Goal: Find specific page/section: Find specific page/section

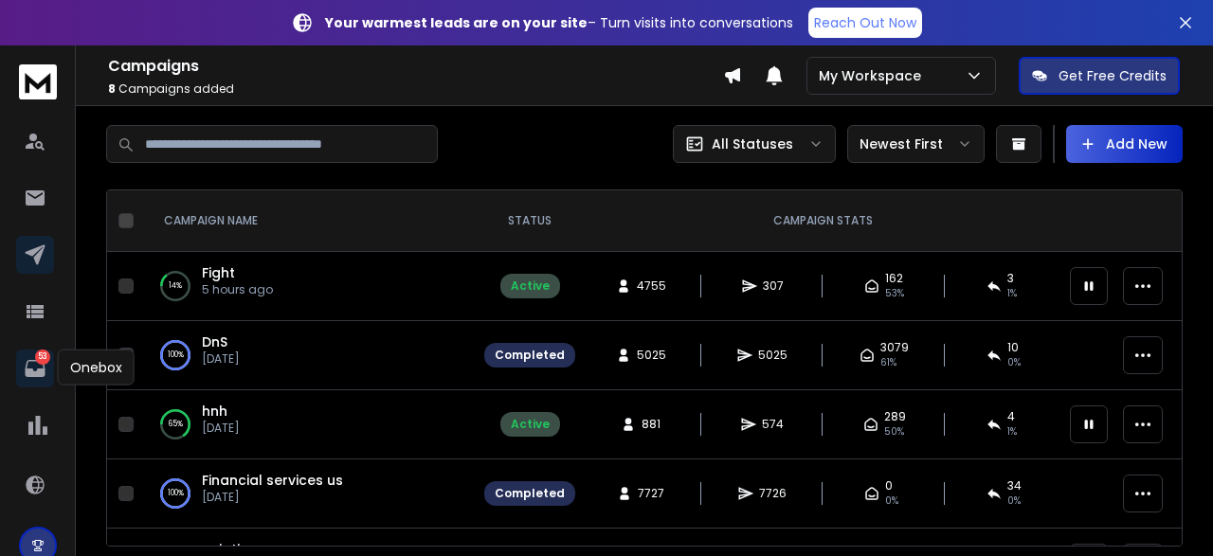
click at [42, 359] on p "53" at bounding box center [42, 357] width 15 height 15
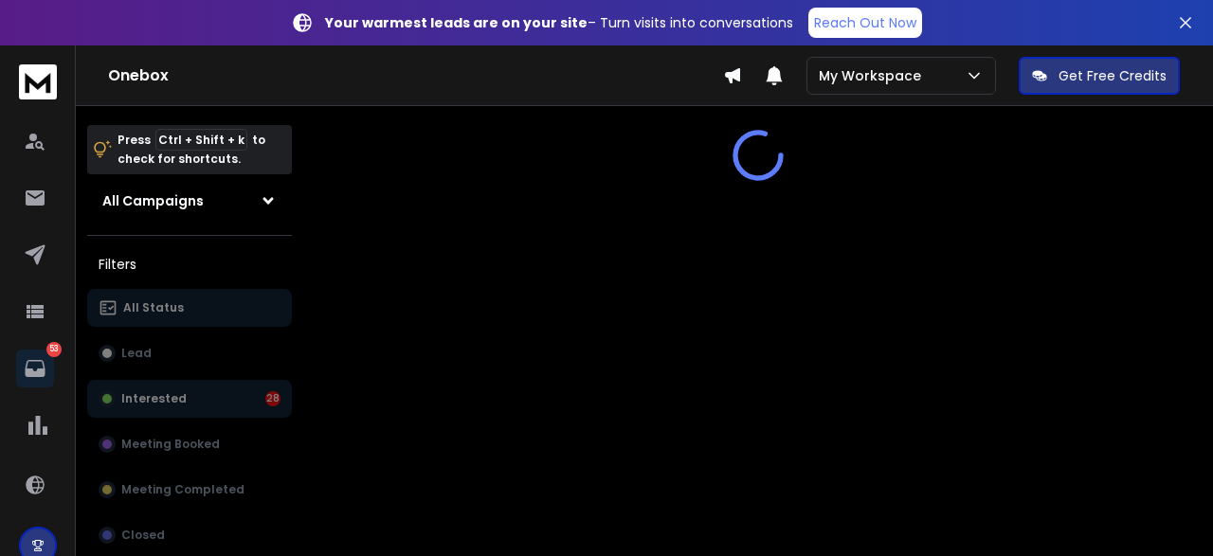
click at [192, 405] on div "All Status Lead Interested 28 Meeting Booked Meeting Completed Closed Out of of…" at bounding box center [189, 490] width 205 height 402
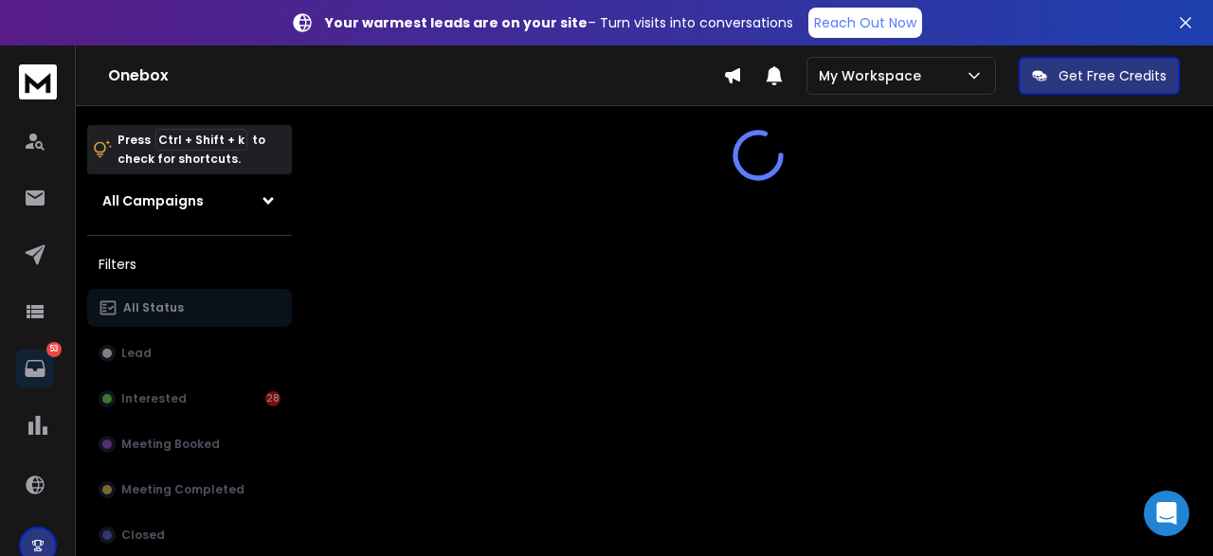
click at [149, 395] on div "All Status Lead Interested 28 Meeting Booked Meeting Completed Closed Out of of…" at bounding box center [189, 490] width 205 height 402
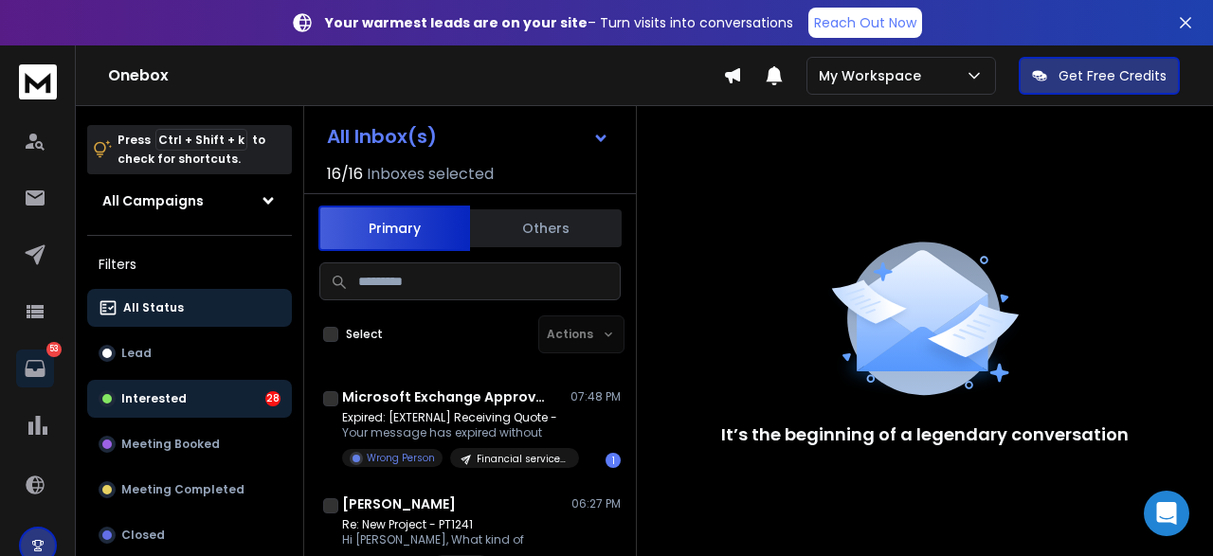
click at [155, 399] on p "Interested" at bounding box center [153, 398] width 65 height 15
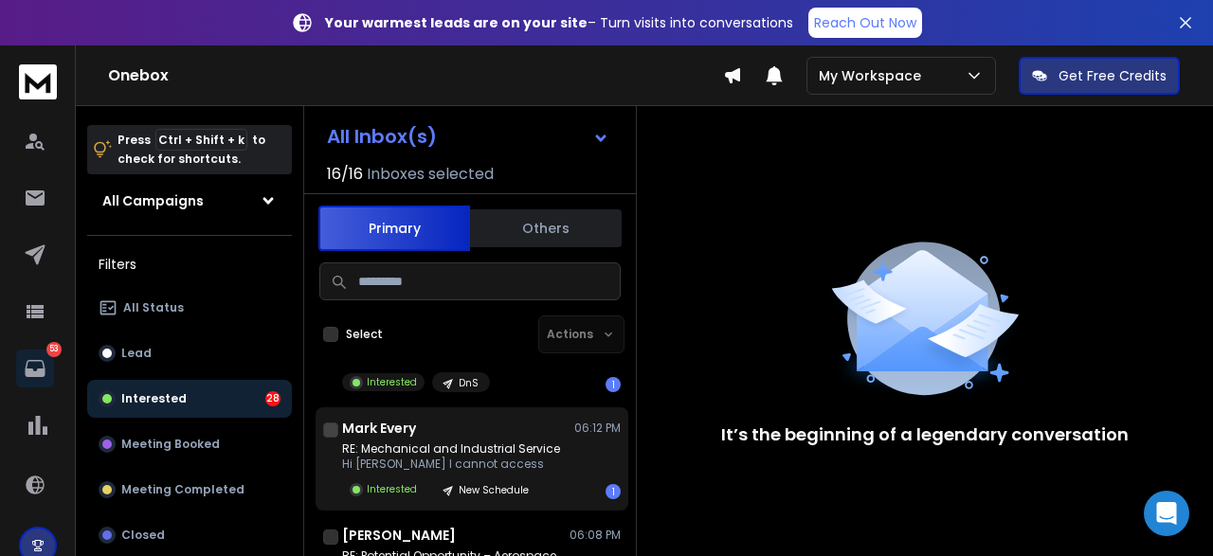
scroll to position [72, 0]
